Goal: Navigation & Orientation: Find specific page/section

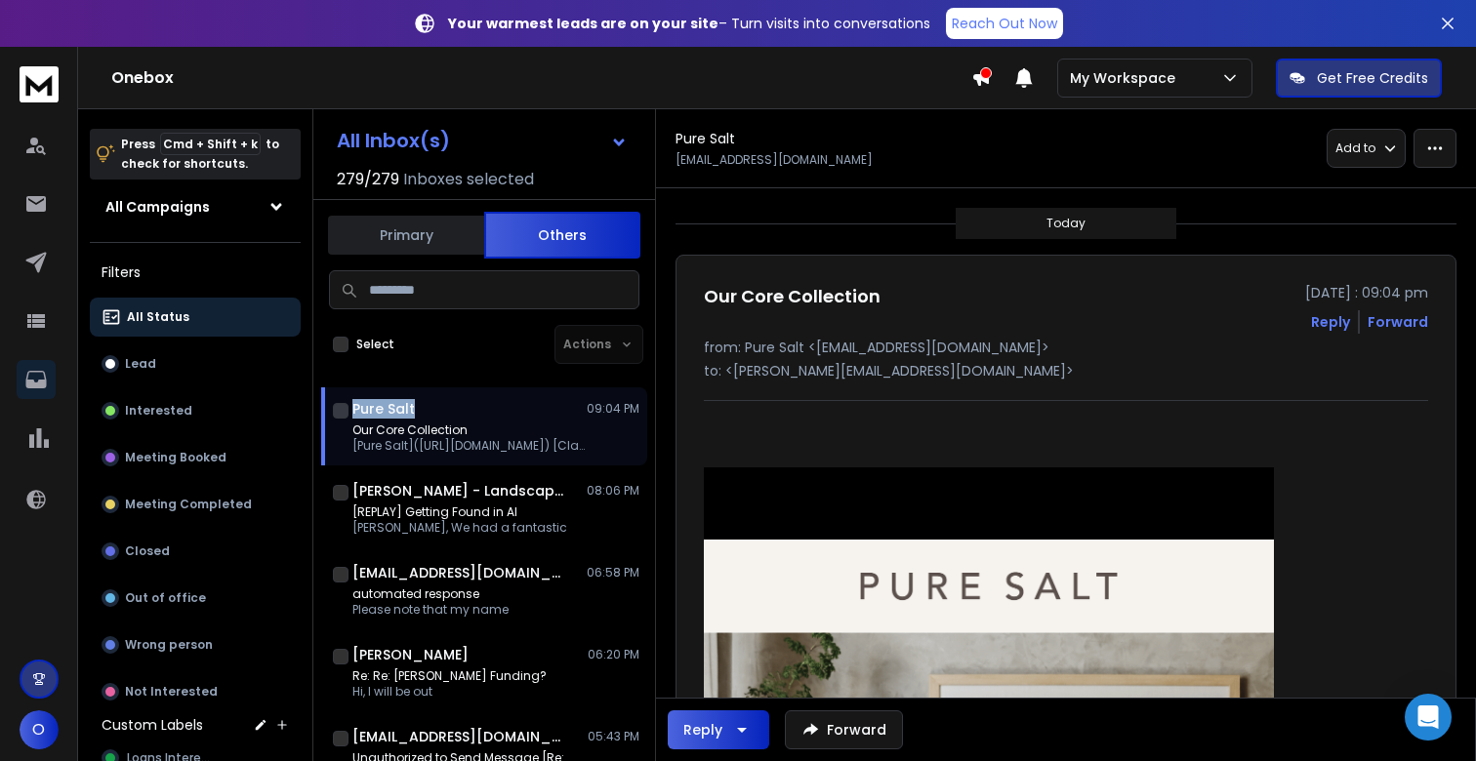
click at [589, 224] on button "Others" at bounding box center [562, 235] width 156 height 47
click at [477, 237] on button "Primary" at bounding box center [406, 235] width 156 height 43
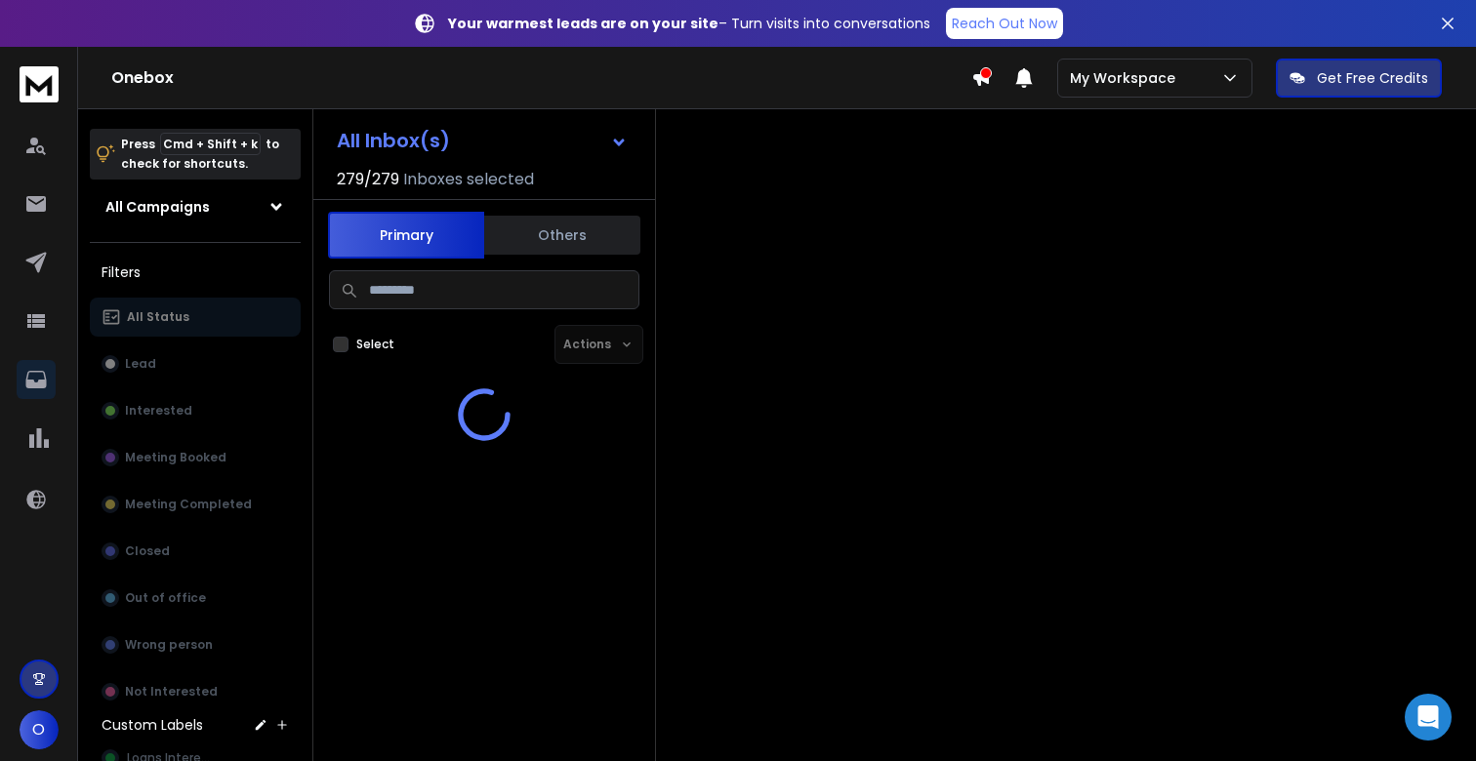
click at [471, 234] on button "Primary" at bounding box center [406, 235] width 156 height 47
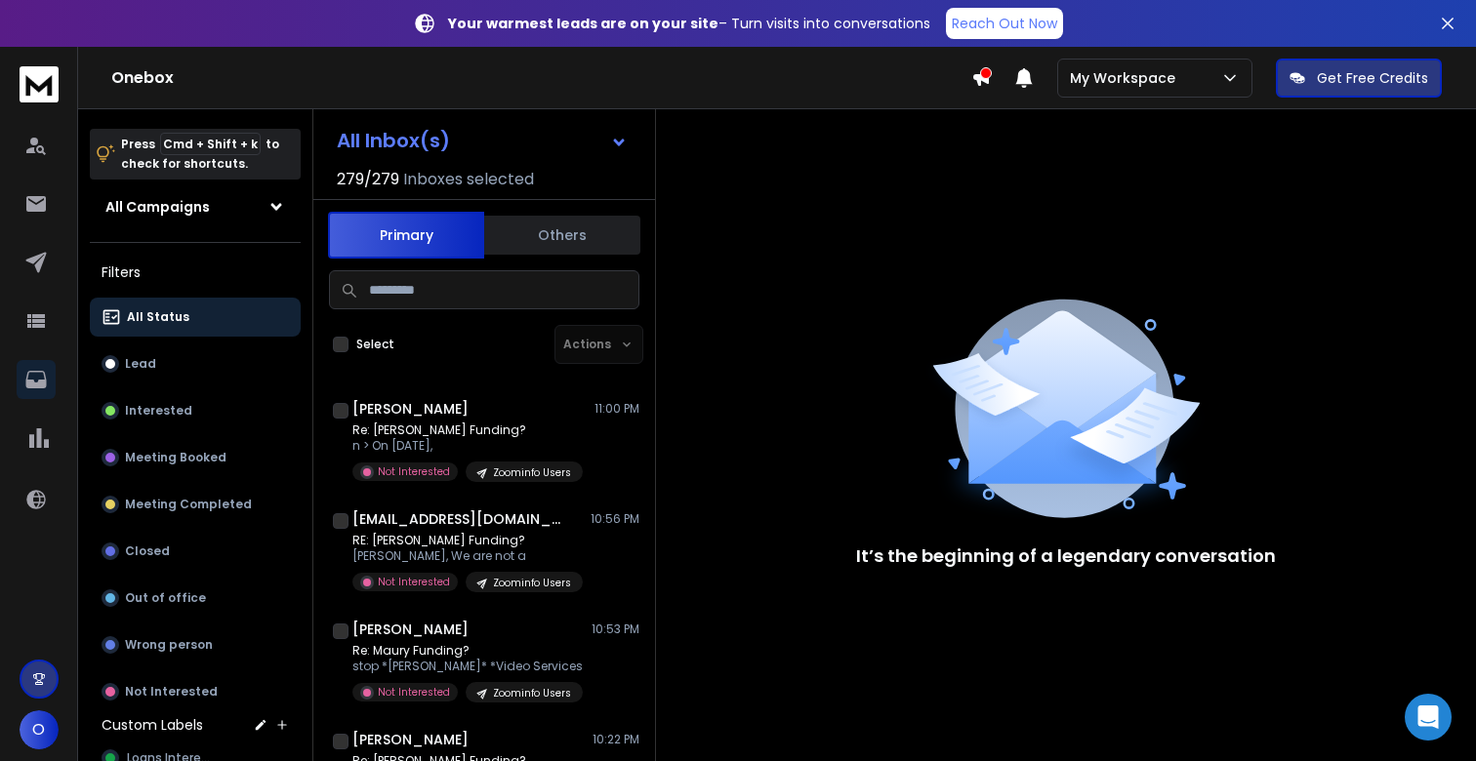
click at [522, 258] on div "Primary Others Select Actions [PERSON_NAME] 11:00 PM Re: [PERSON_NAME]? n > On …" at bounding box center [484, 581] width 342 height 731
drag, startPoint x: 522, startPoint y: 258, endPoint x: 514, endPoint y: 270, distance: 14.9
click at [522, 258] on div "Primary Others Select Actions [PERSON_NAME] 11:00 PM Re: [PERSON_NAME]? n > On …" at bounding box center [484, 581] width 342 height 731
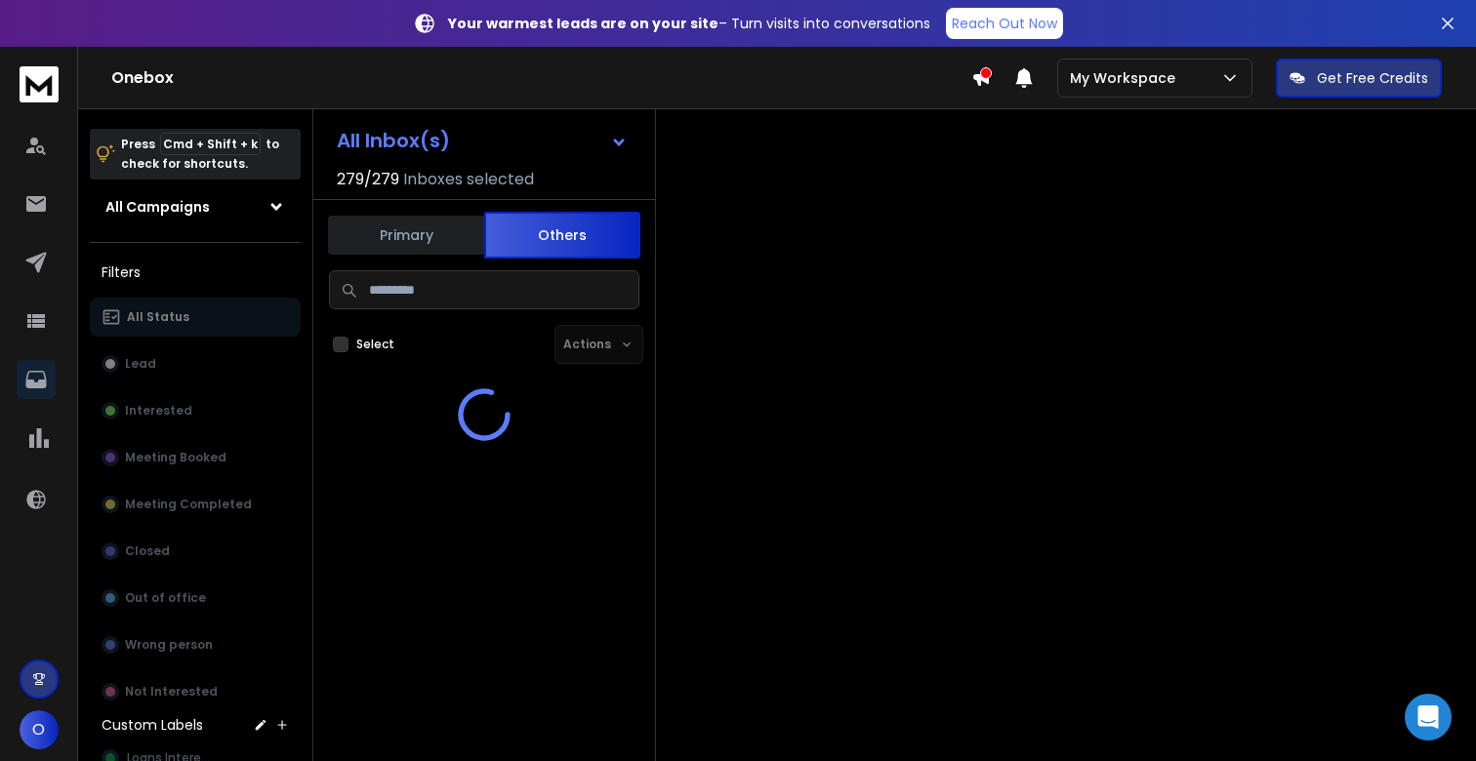
click at [521, 234] on button "Others" at bounding box center [562, 235] width 156 height 47
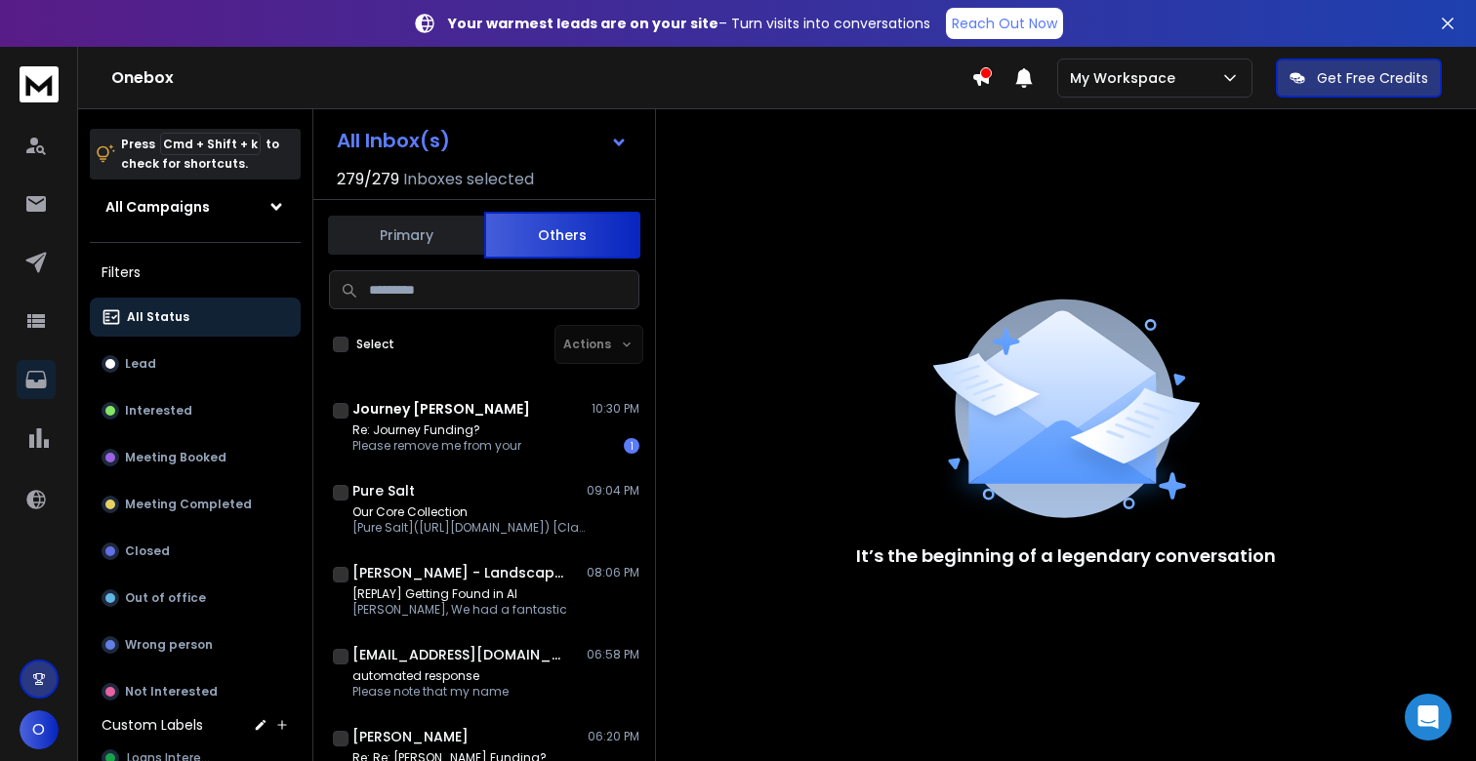
click at [460, 233] on button "Primary" at bounding box center [406, 235] width 156 height 43
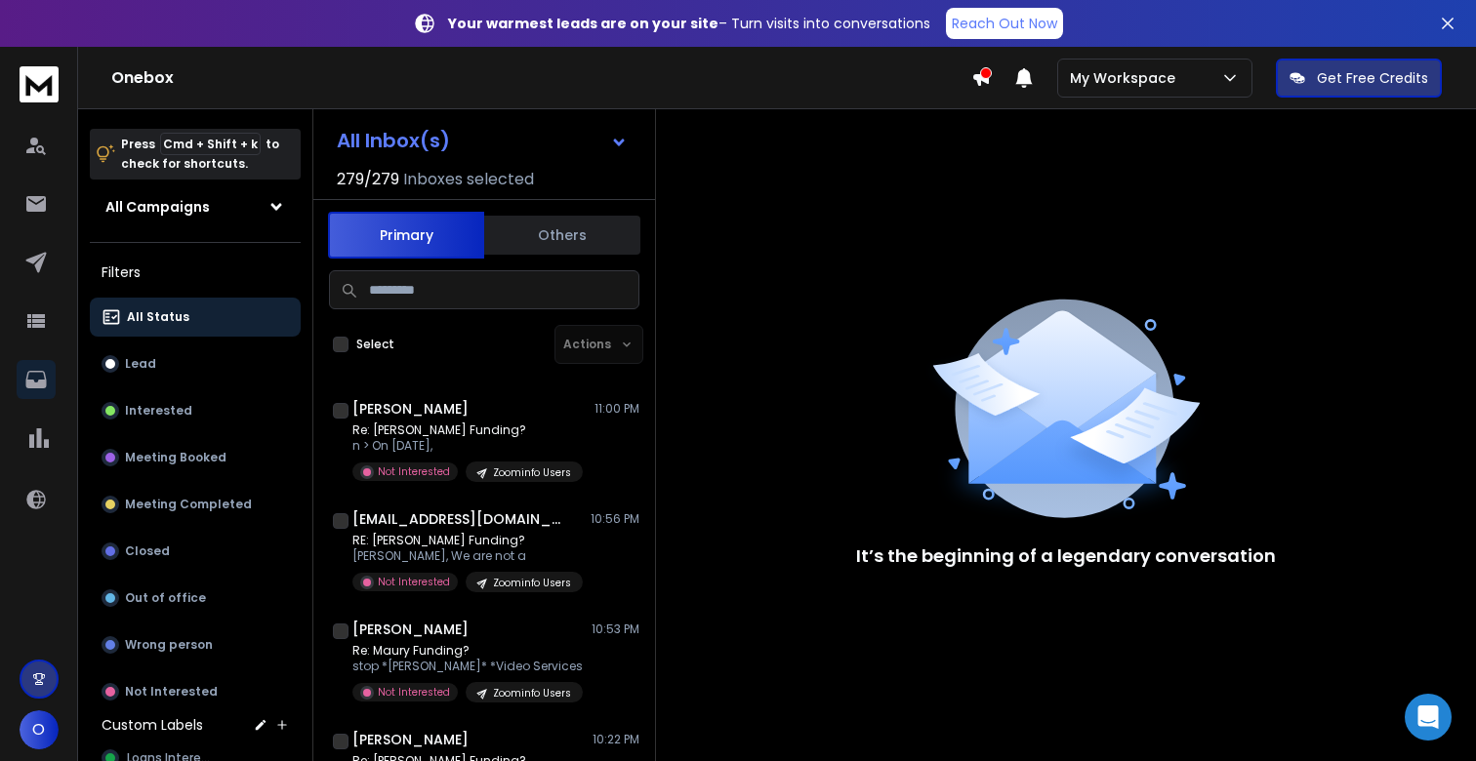
click at [527, 248] on button "Others" at bounding box center [562, 235] width 156 height 43
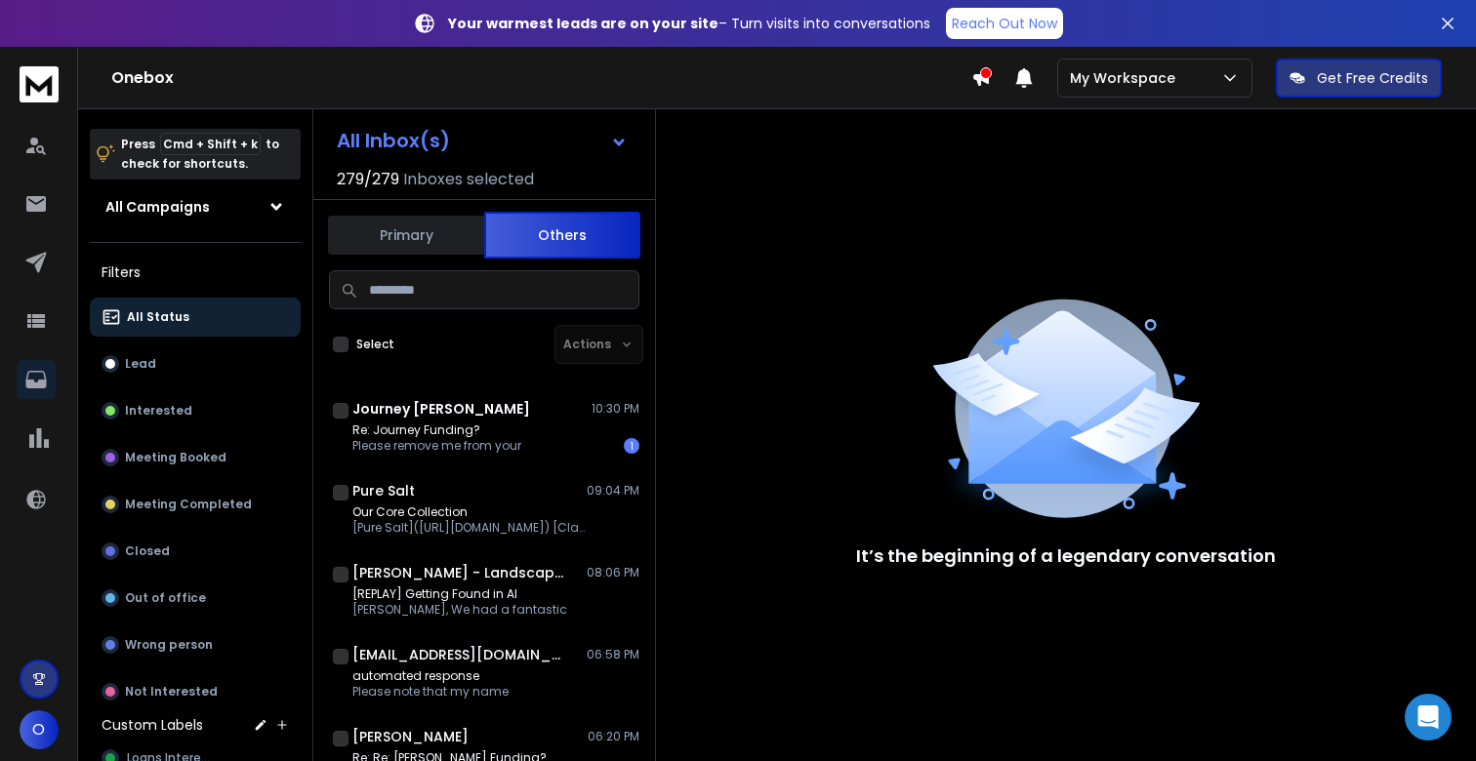
click at [487, 419] on div "Journey [PERSON_NAME] 10:30 PM Re: Journey Funding? Please remove me from your 1" at bounding box center [495, 426] width 287 height 55
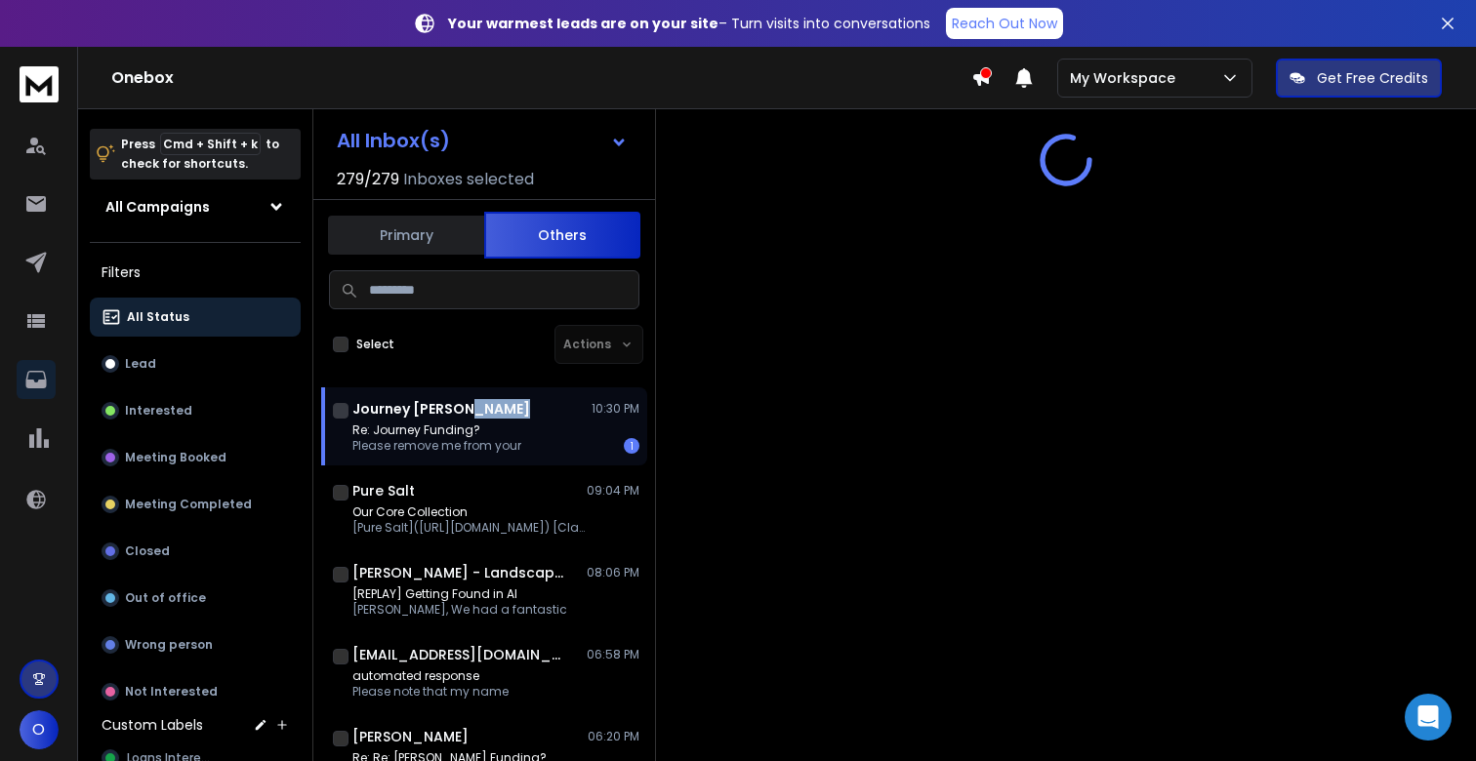
click at [487, 419] on div "Journey [PERSON_NAME] 10:30 PM Re: Journey Funding? Please remove me from your 1" at bounding box center [495, 426] width 287 height 55
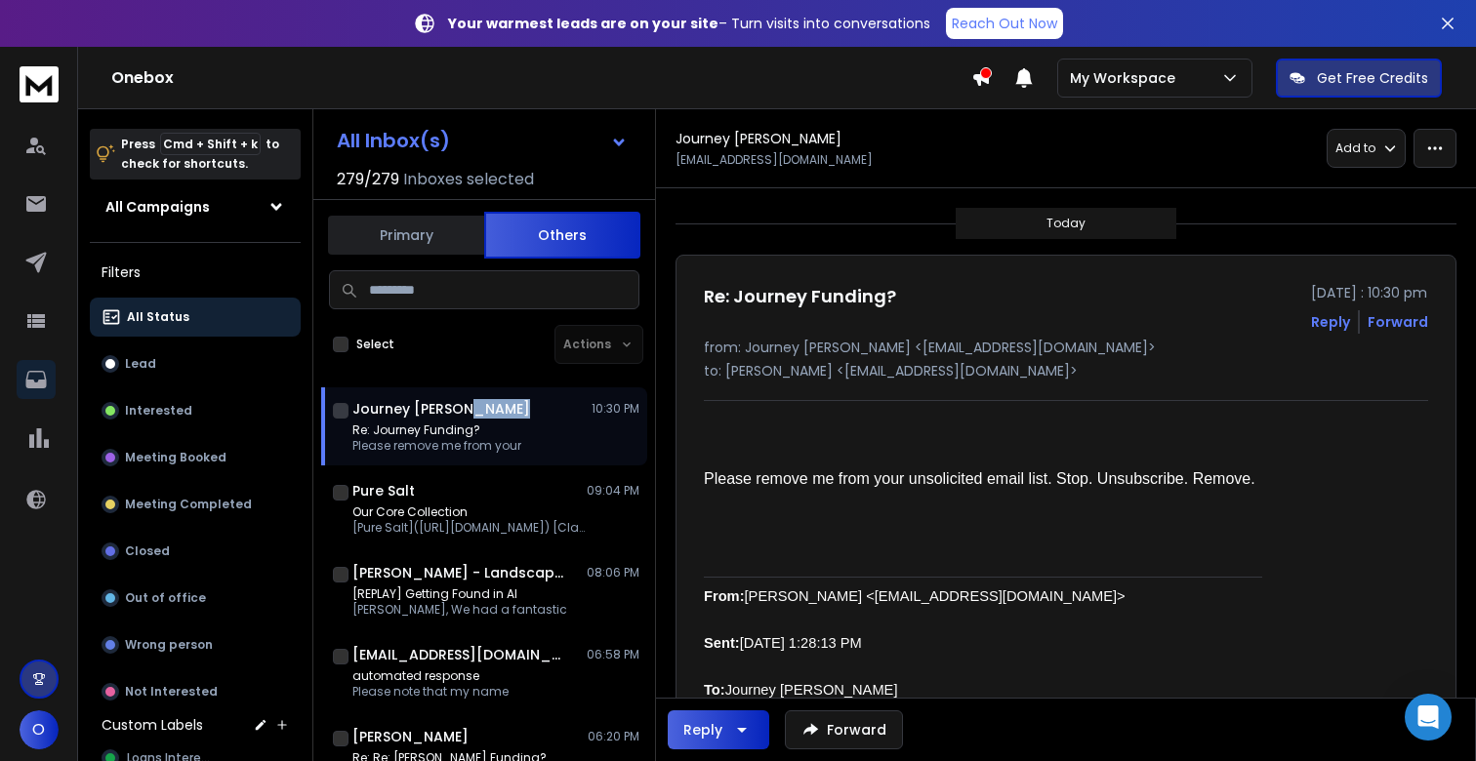
click at [415, 253] on button "Primary" at bounding box center [406, 235] width 156 height 43
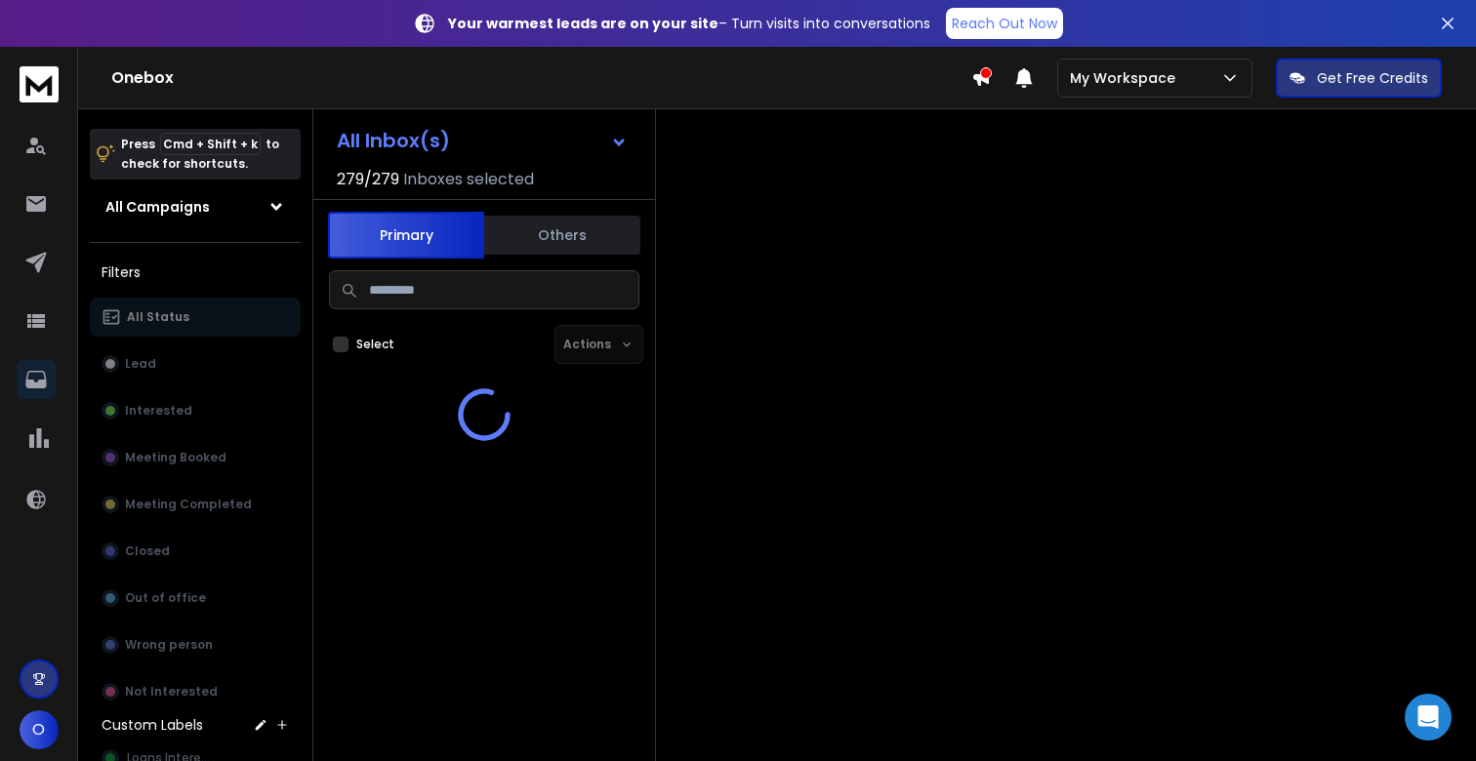
click at [434, 237] on button "Primary" at bounding box center [406, 235] width 156 height 47
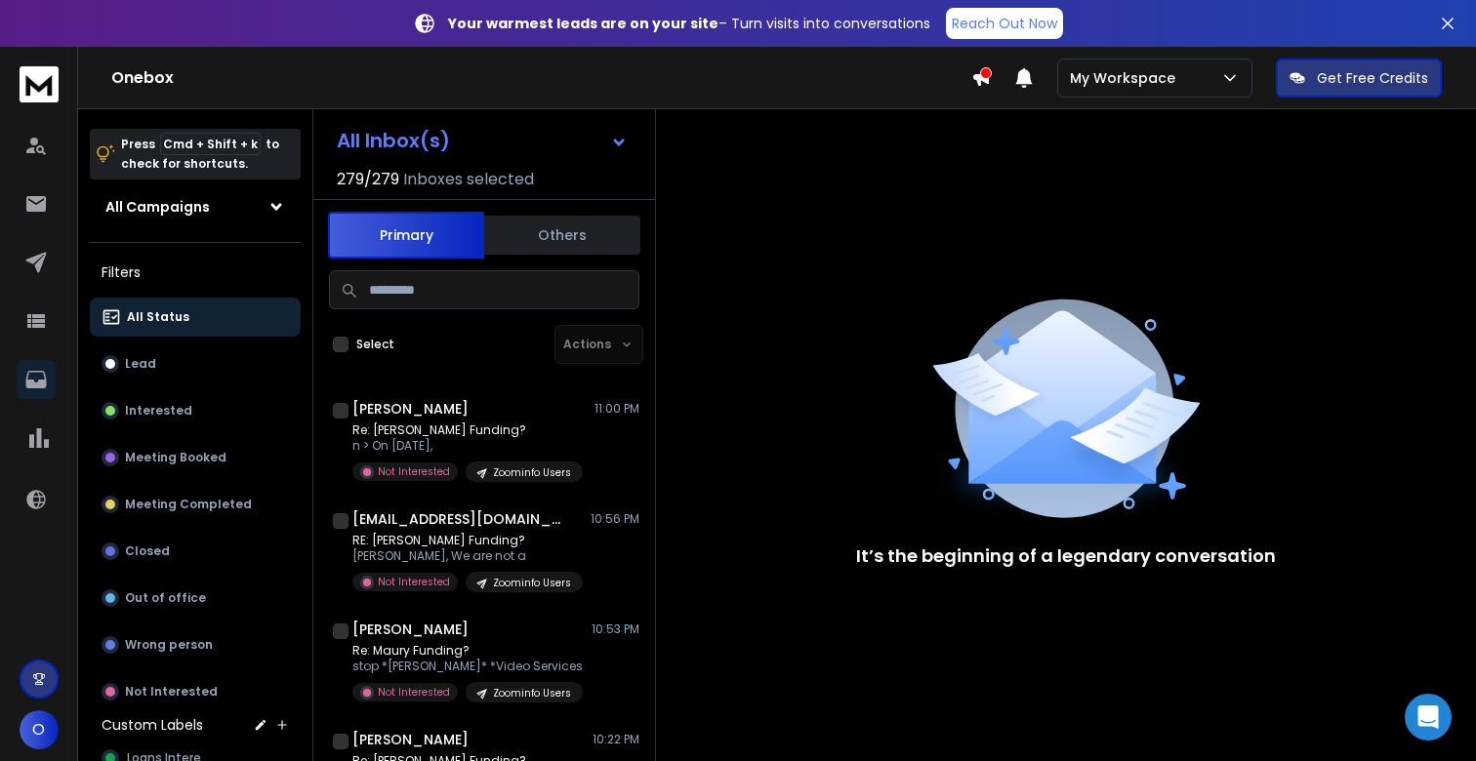
click at [544, 211] on div "All Inbox(s) 279 / 279 Inboxes selected Primary Others Select Actions [PERSON_N…" at bounding box center [484, 489] width 342 height 761
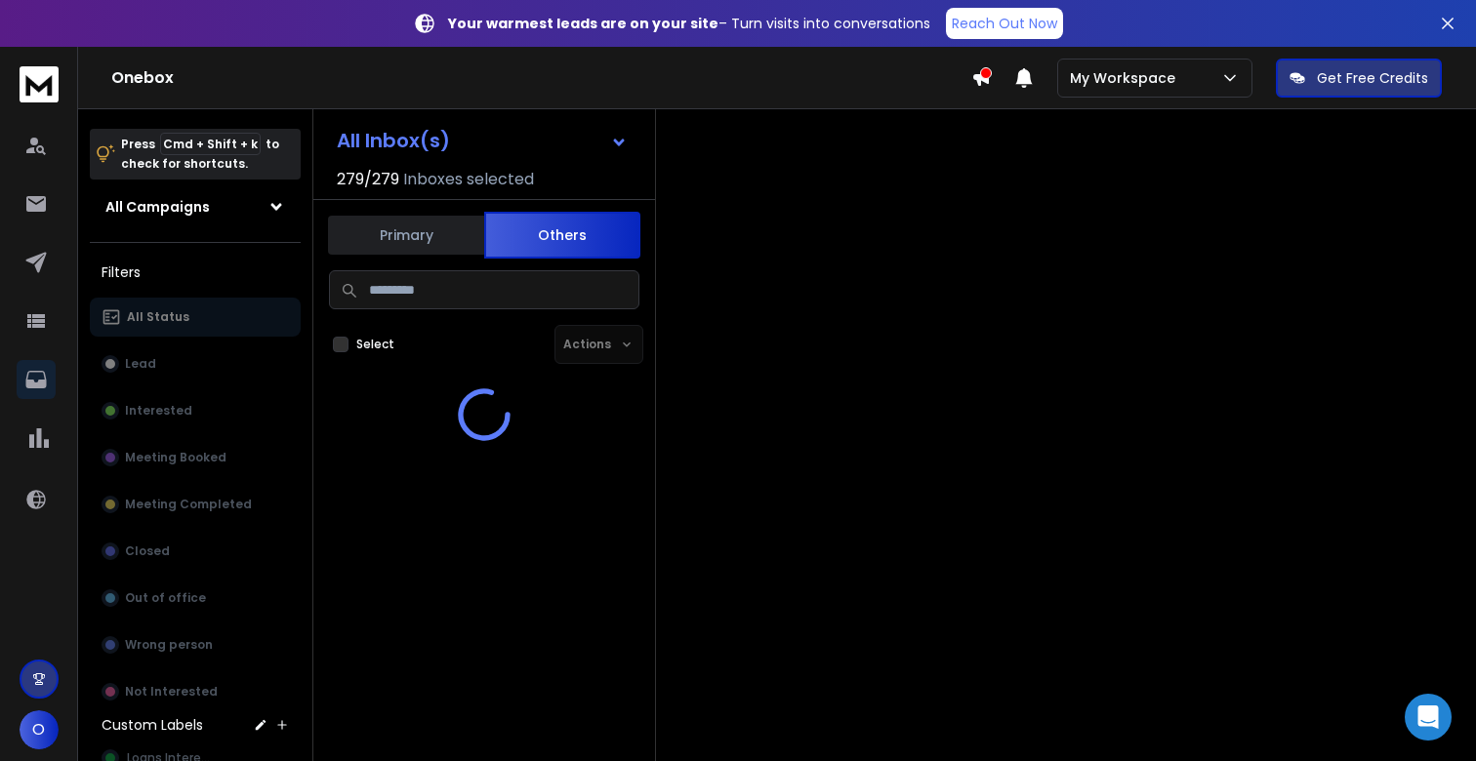
click at [544, 224] on button "Others" at bounding box center [562, 235] width 156 height 47
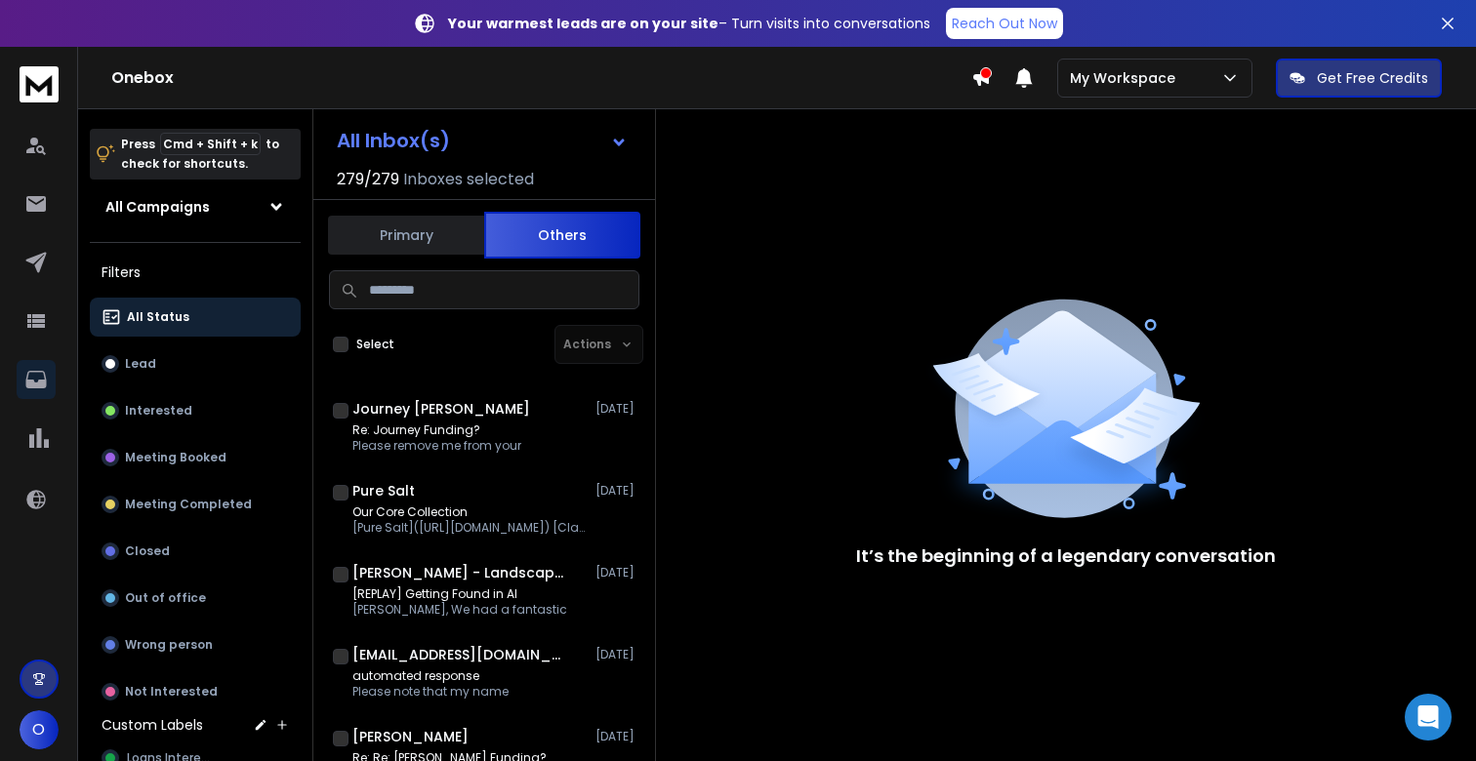
click at [470, 234] on button "Primary" at bounding box center [406, 235] width 156 height 43
